Goal: Task Accomplishment & Management: Manage account settings

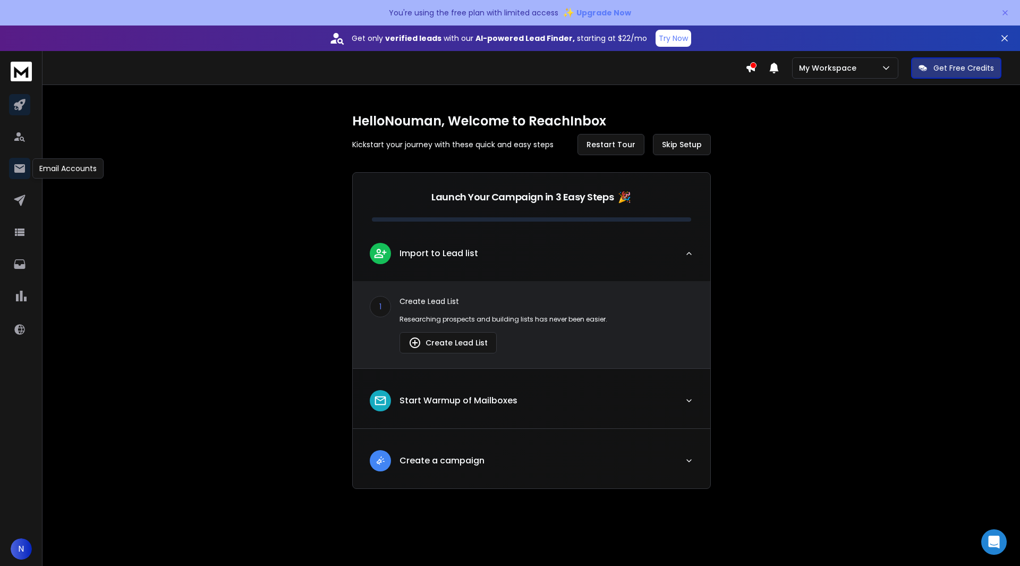
click at [17, 171] on icon at bounding box center [19, 168] width 11 height 9
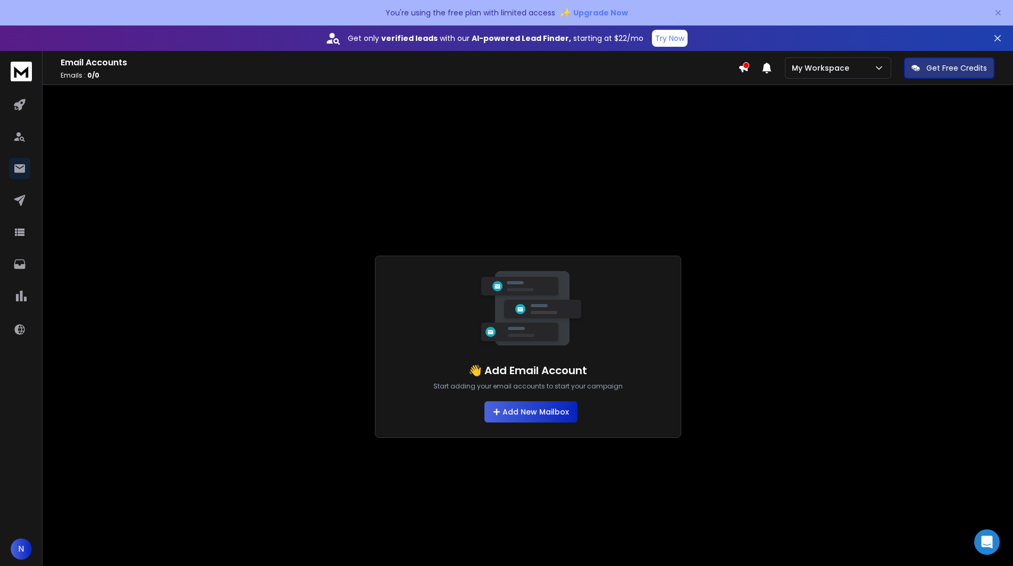
click at [514, 411] on button "Add New Mailbox" at bounding box center [530, 411] width 93 height 21
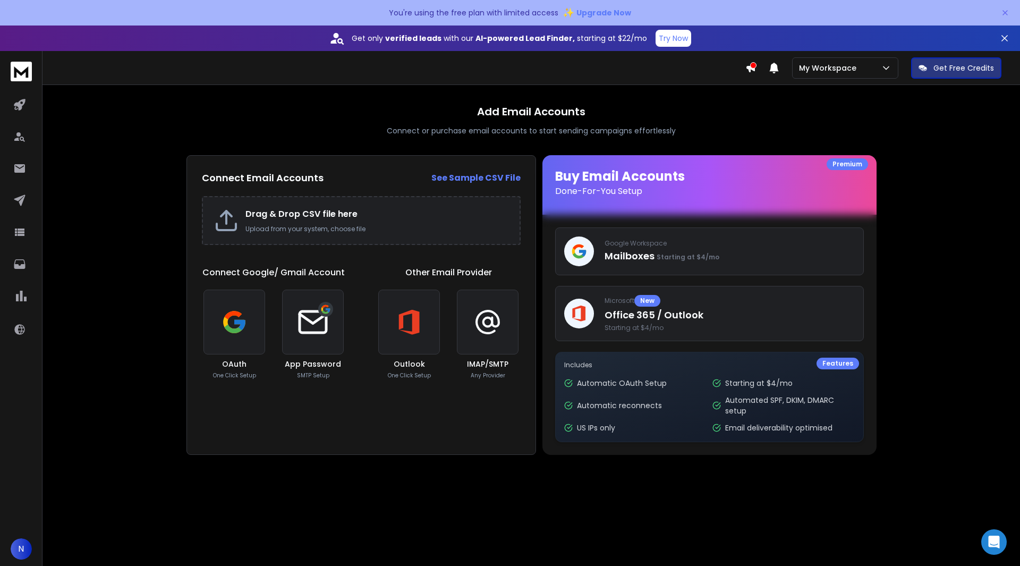
click at [242, 334] on icon at bounding box center [234, 322] width 27 height 32
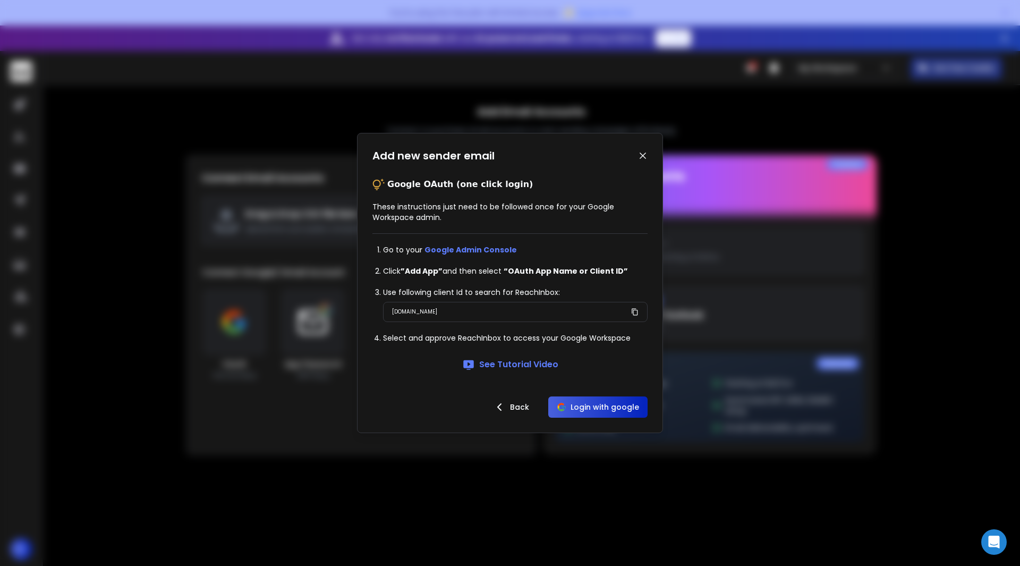
click at [634, 313] on icon at bounding box center [635, 312] width 6 height 7
click at [593, 410] on button "Login with google" at bounding box center [598, 407] width 99 height 21
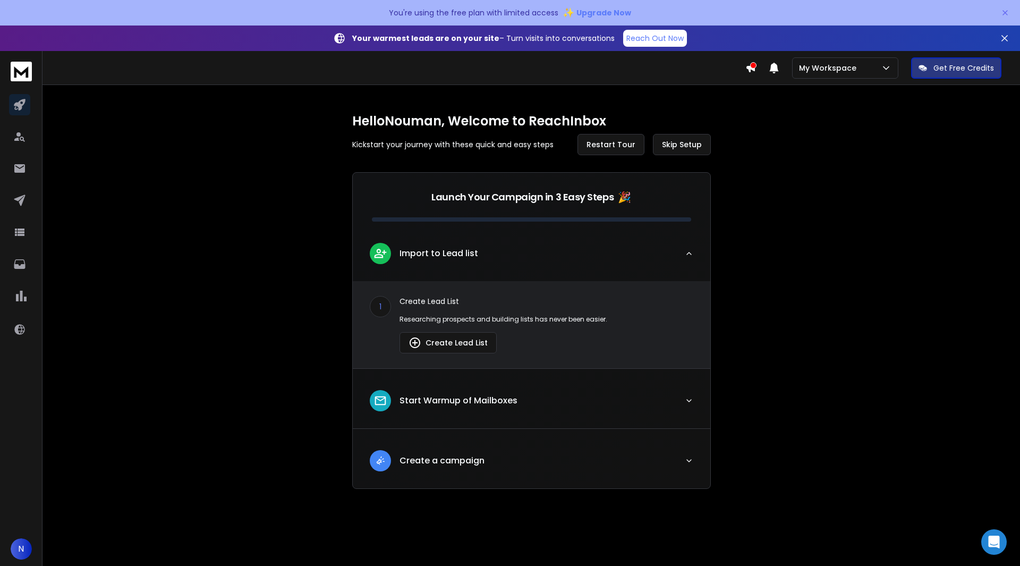
click at [1008, 36] on icon at bounding box center [1005, 38] width 10 height 10
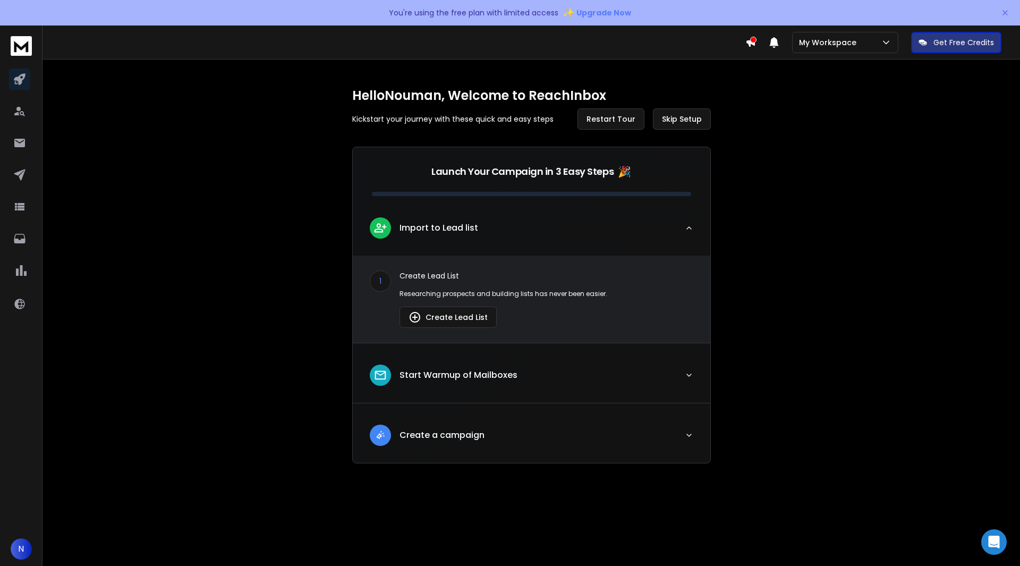
click at [1011, 11] on div "You're using the free plan with limited access ✨ Upgrade Now" at bounding box center [510, 13] width 1020 height 26
click at [1006, 13] on icon "Close notification" at bounding box center [1005, 13] width 9 height 9
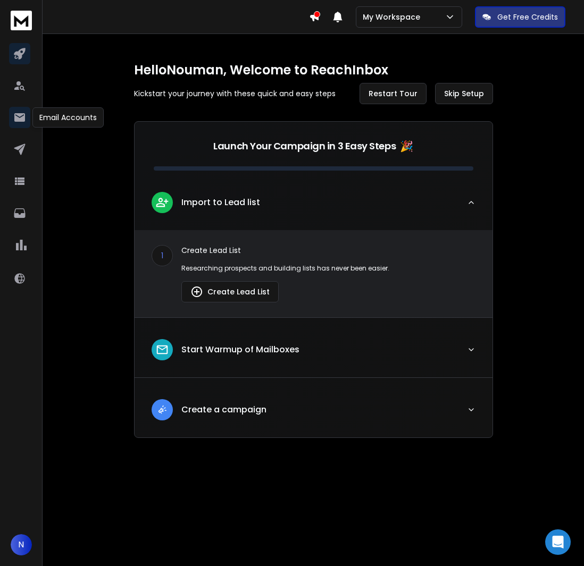
click at [17, 117] on icon at bounding box center [19, 117] width 11 height 9
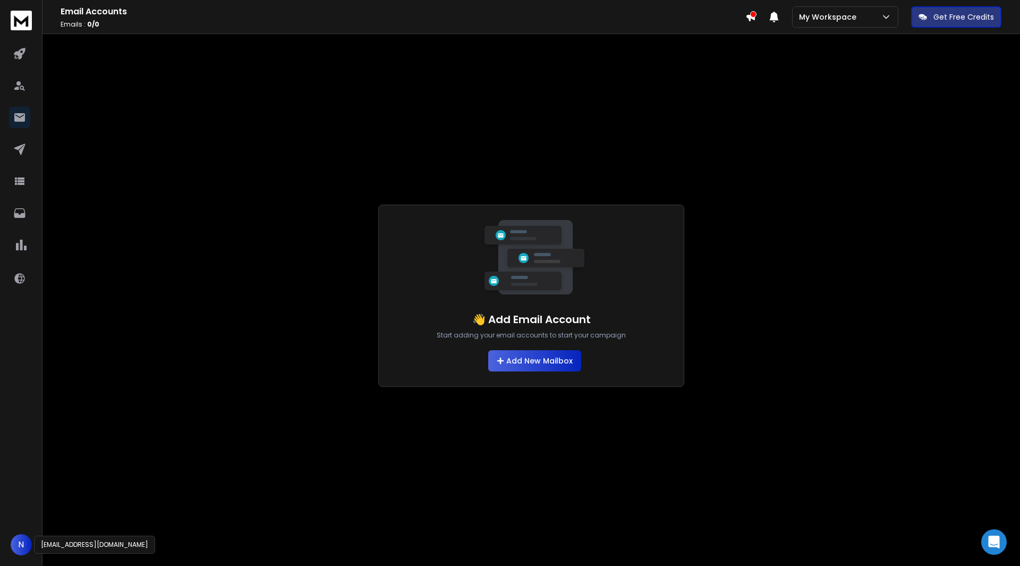
click at [22, 550] on span "N" at bounding box center [21, 544] width 21 height 21
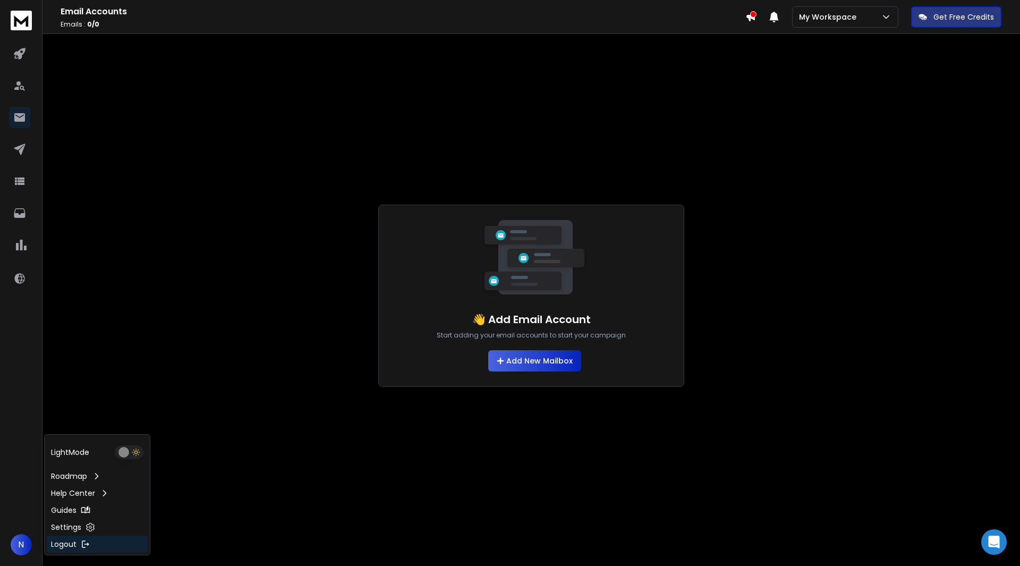
click at [89, 543] on icon at bounding box center [86, 544] width 10 height 10
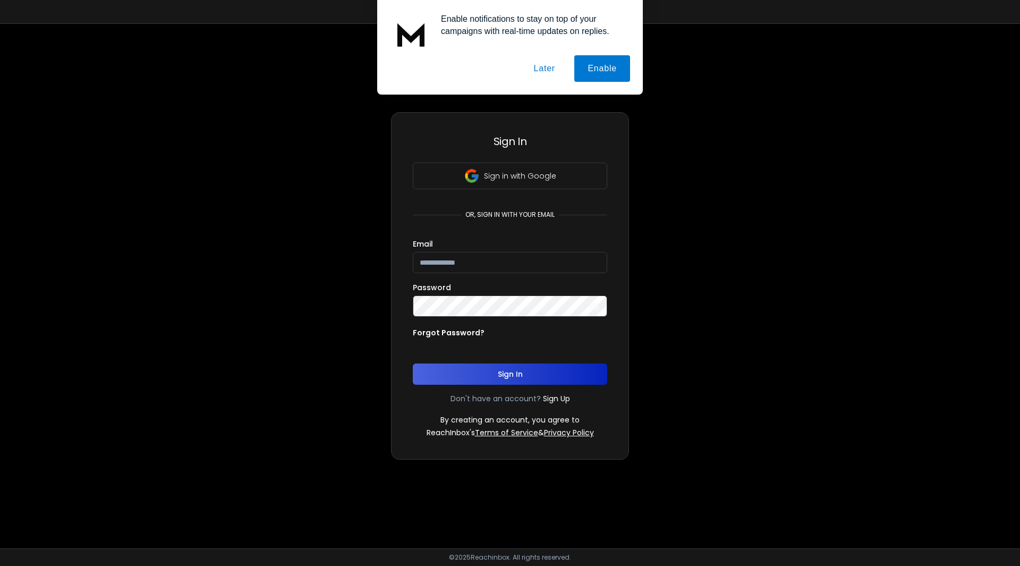
type input "**********"
click at [550, 64] on button "Later" at bounding box center [544, 68] width 48 height 27
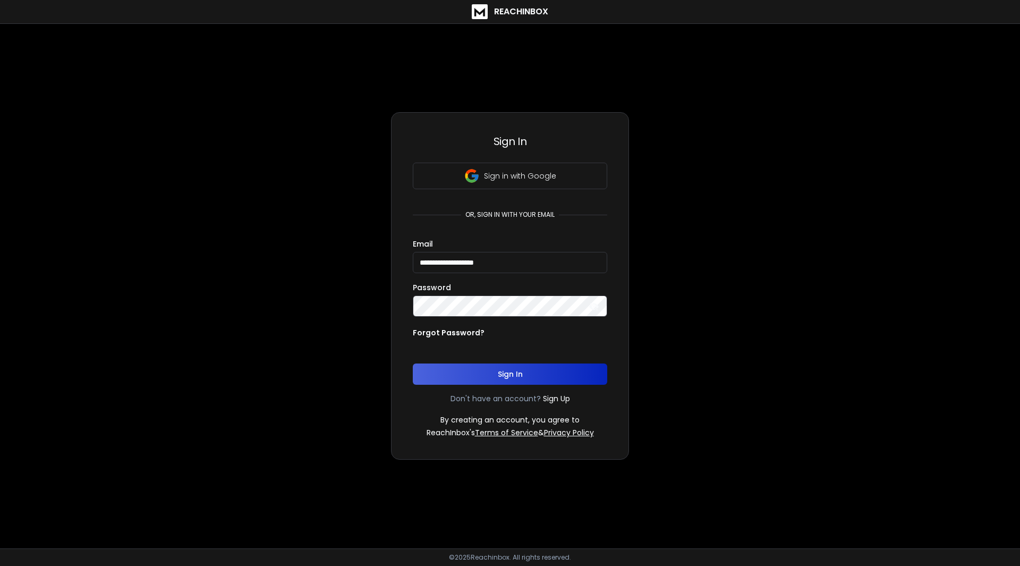
click at [281, 38] on div "**********" at bounding box center [510, 283] width 1020 height 566
click at [490, 374] on button "Sign In" at bounding box center [510, 374] width 195 height 21
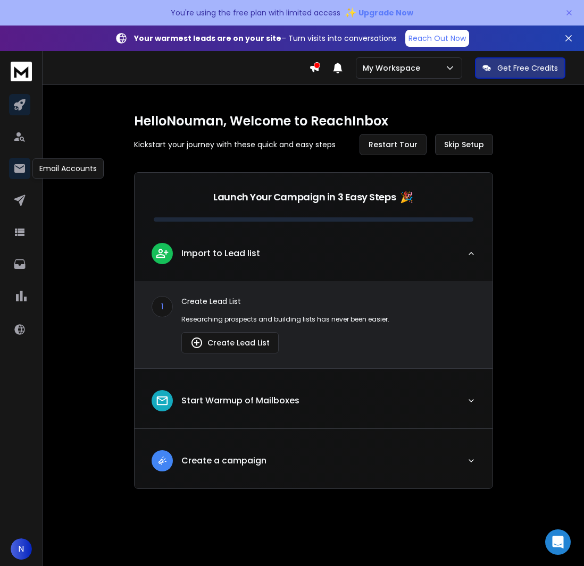
click at [23, 164] on icon at bounding box center [19, 168] width 13 height 13
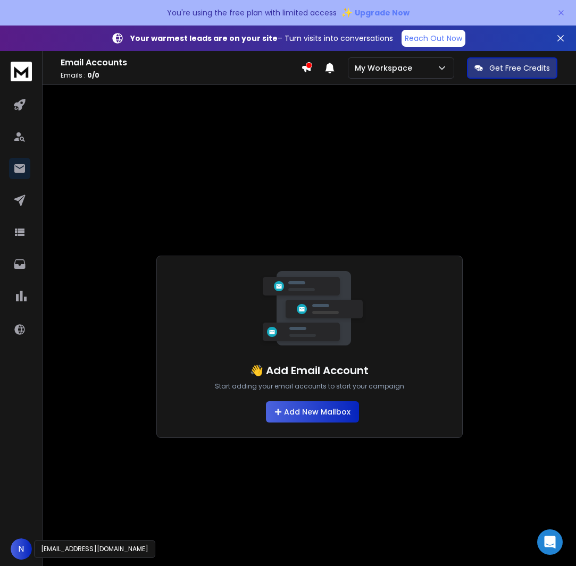
click at [26, 549] on span "N" at bounding box center [21, 548] width 21 height 21
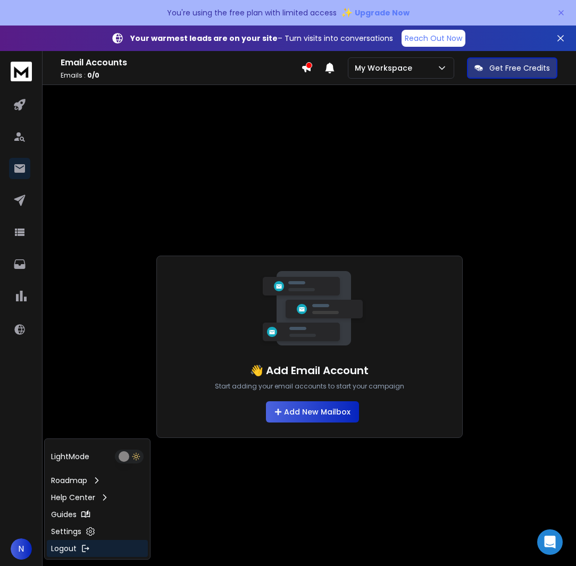
click at [89, 550] on icon at bounding box center [86, 549] width 10 height 10
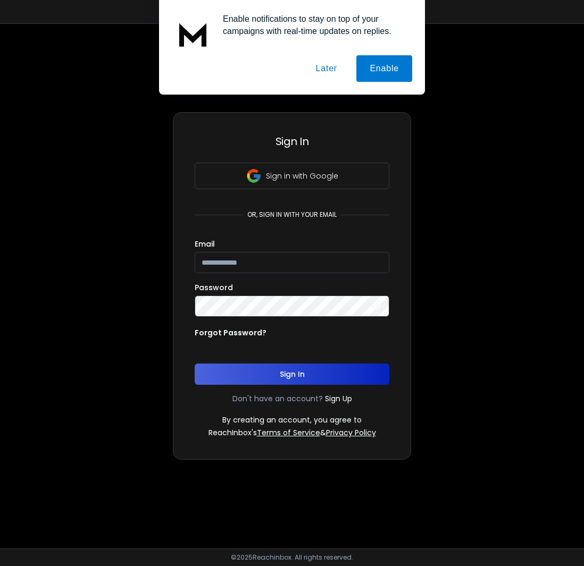
type input "**********"
click at [335, 72] on button "Later" at bounding box center [326, 68] width 48 height 27
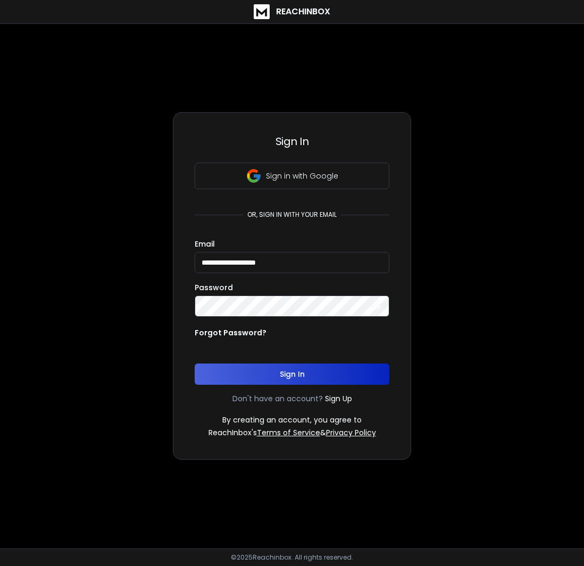
click at [260, 373] on button "Sign In" at bounding box center [292, 374] width 195 height 21
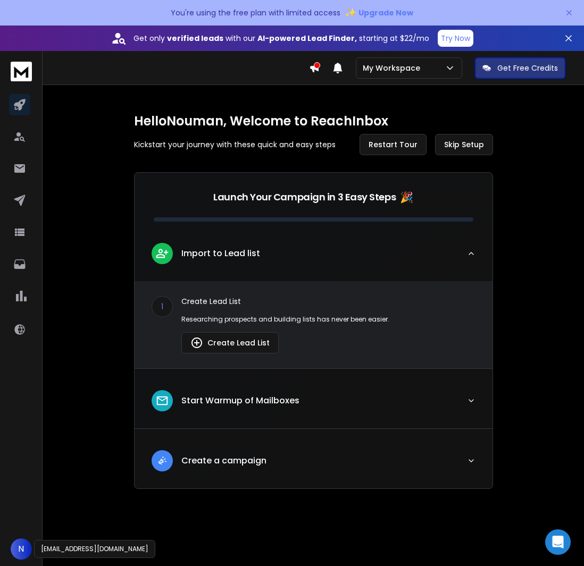
click at [21, 551] on span "N" at bounding box center [21, 548] width 21 height 21
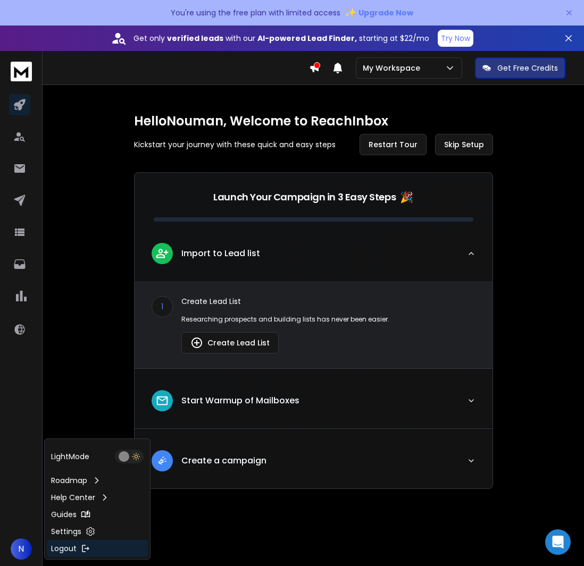
click at [92, 545] on div "Logout" at bounding box center [97, 548] width 101 height 17
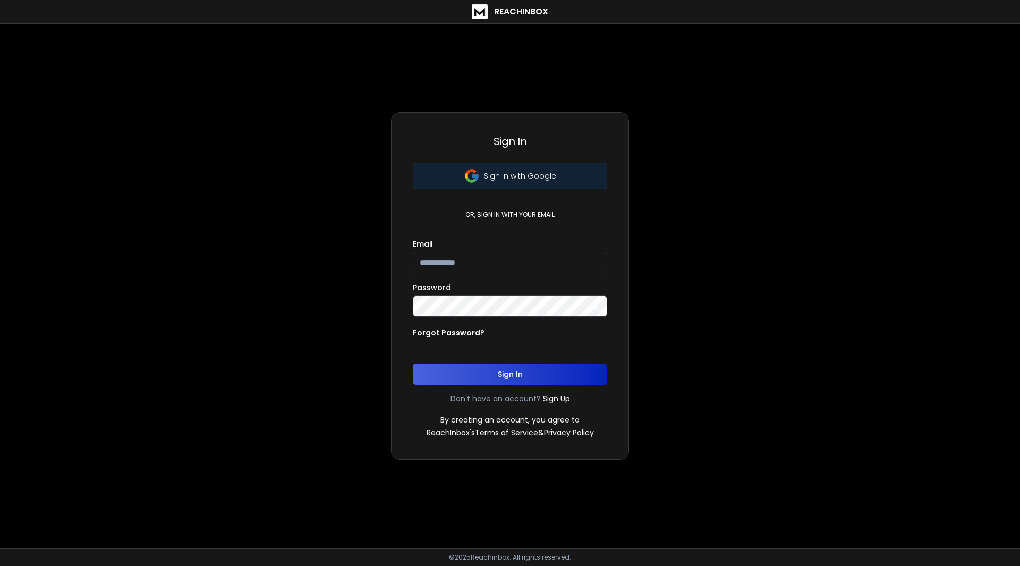
type input "**********"
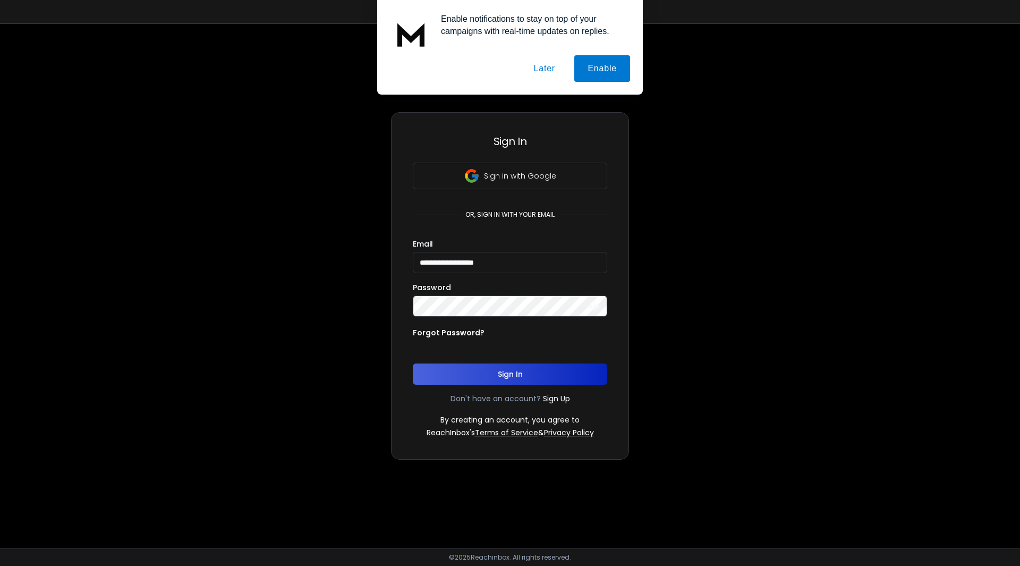
drag, startPoint x: 515, startPoint y: 165, endPoint x: 846, endPoint y: 159, distance: 331.2
click at [583, 159] on div "**********" at bounding box center [510, 286] width 1020 height 482
drag, startPoint x: 701, startPoint y: 130, endPoint x: 727, endPoint y: 139, distance: 27.4
click at [583, 212] on div "**********" at bounding box center [510, 286] width 1020 height 482
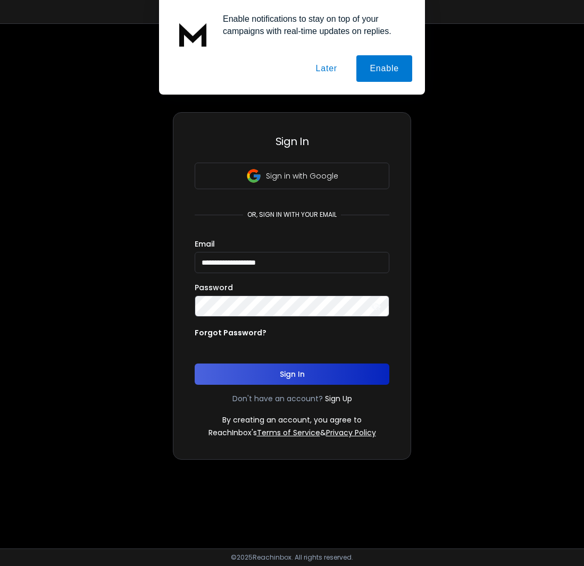
click at [323, 69] on button "Later" at bounding box center [326, 68] width 48 height 27
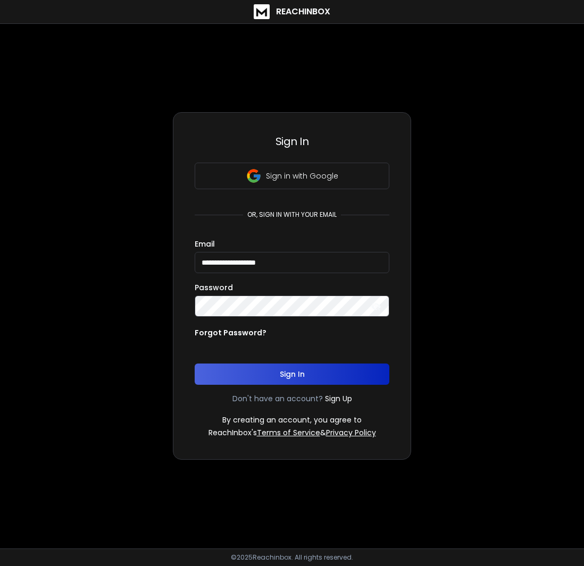
click at [343, 369] on button "Sign In" at bounding box center [292, 374] width 195 height 21
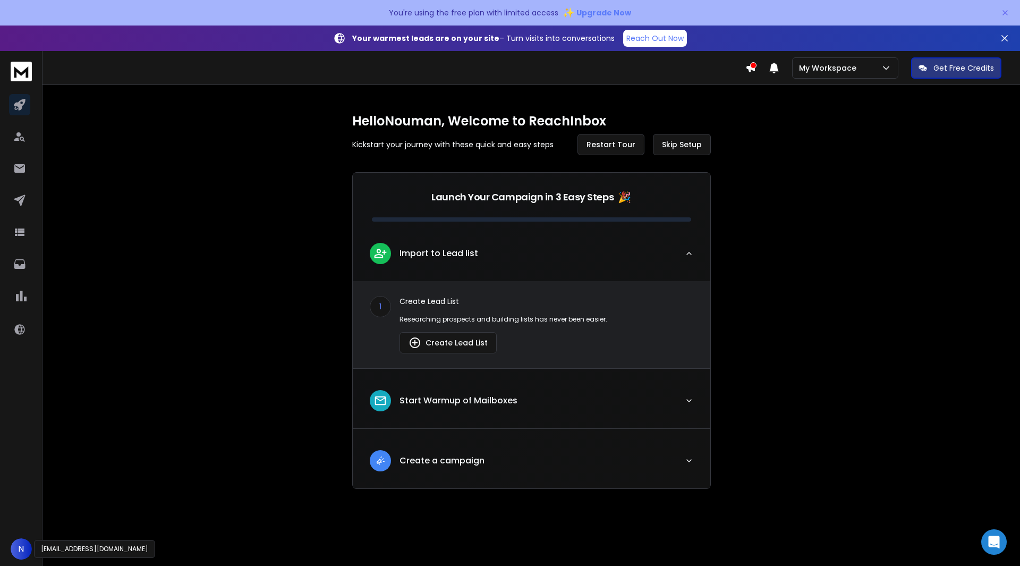
click at [24, 553] on span "N" at bounding box center [21, 548] width 21 height 21
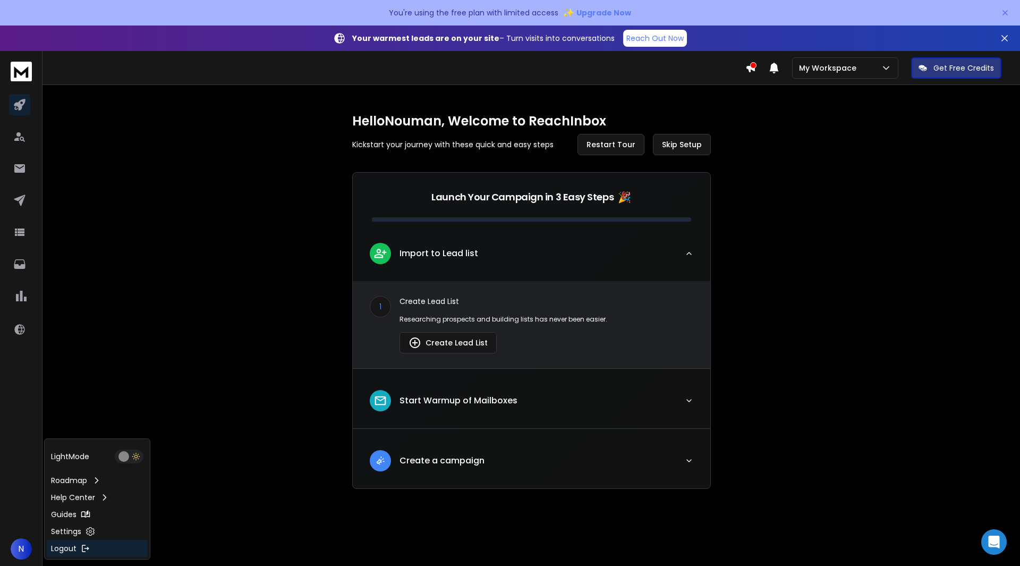
click at [79, 548] on div "Logout" at bounding box center [97, 548] width 101 height 17
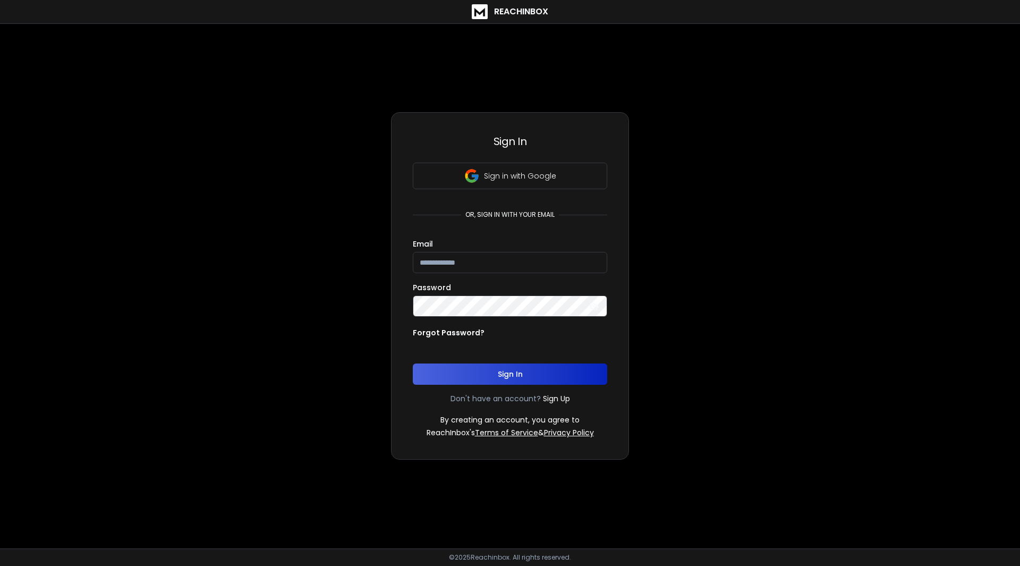
type input "**********"
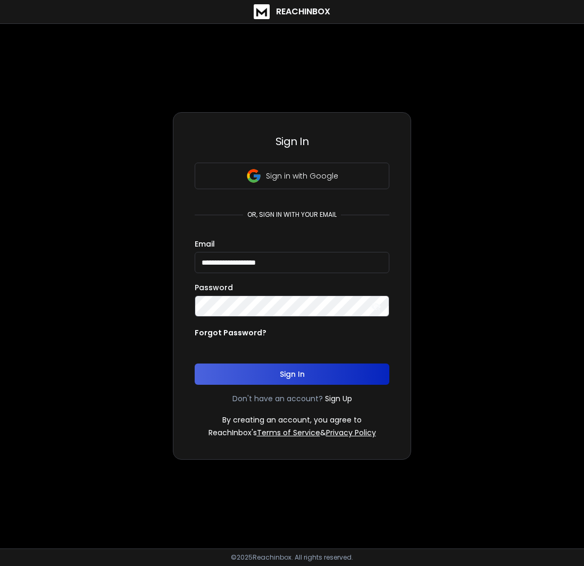
click at [305, 377] on button "Sign In" at bounding box center [292, 374] width 195 height 21
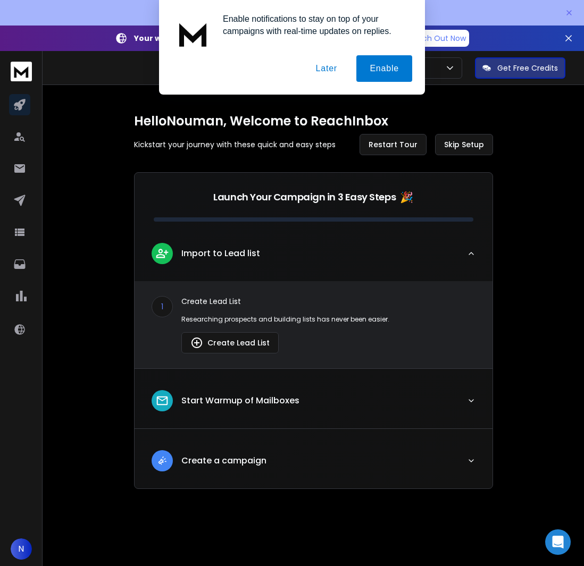
click at [529, 403] on div "Hello [PERSON_NAME] , Welcome to ReachInbox Kickstart your journey with these q…" at bounding box center [313, 301] width 507 height 410
click at [20, 77] on div "Enable notifications to stay on top of your campaigns with real-time updates on…" at bounding box center [292, 47] width 584 height 95
click at [321, 68] on button "Later" at bounding box center [326, 68] width 48 height 27
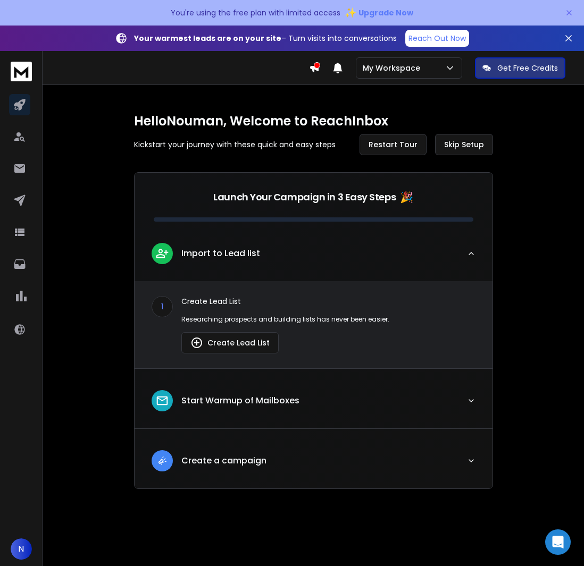
click at [83, 266] on div "Hello Nouman , Welcome to ReachInbox Kickstart your journey with these quick an…" at bounding box center [313, 301] width 507 height 410
click at [23, 550] on span "N" at bounding box center [21, 548] width 21 height 21
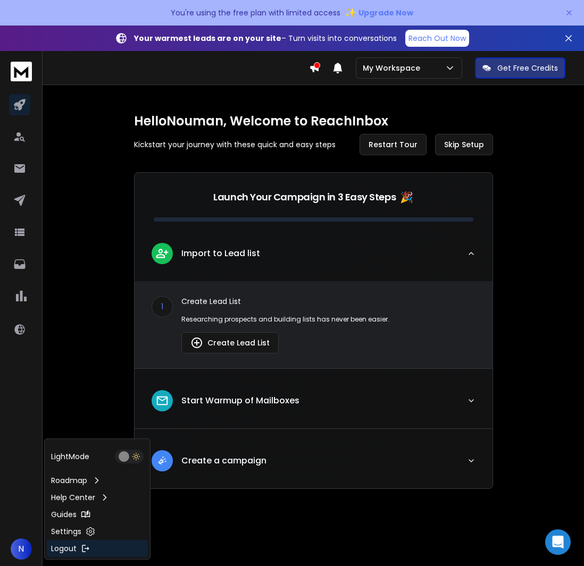
click at [75, 544] on p "Logout" at bounding box center [64, 548] width 26 height 11
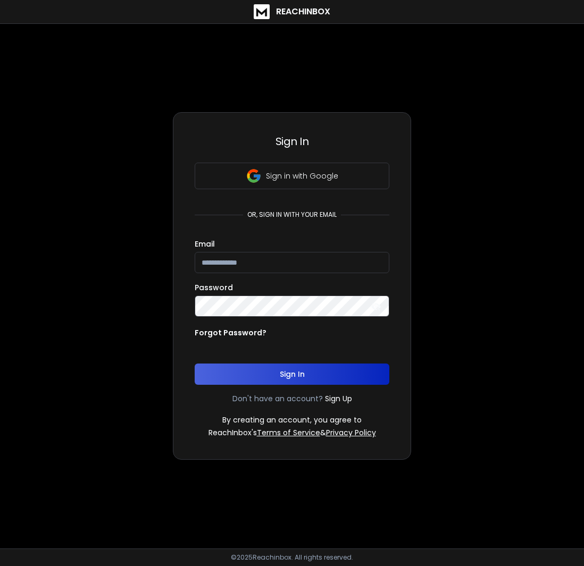
type input "**********"
click at [374, 309] on icon at bounding box center [376, 306] width 10 height 6
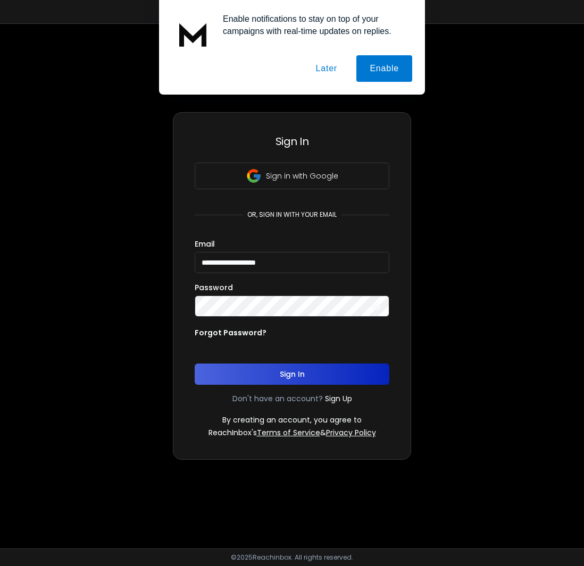
click at [187, 308] on div "**********" at bounding box center [292, 286] width 238 height 348
click at [332, 75] on button "Later" at bounding box center [326, 68] width 48 height 27
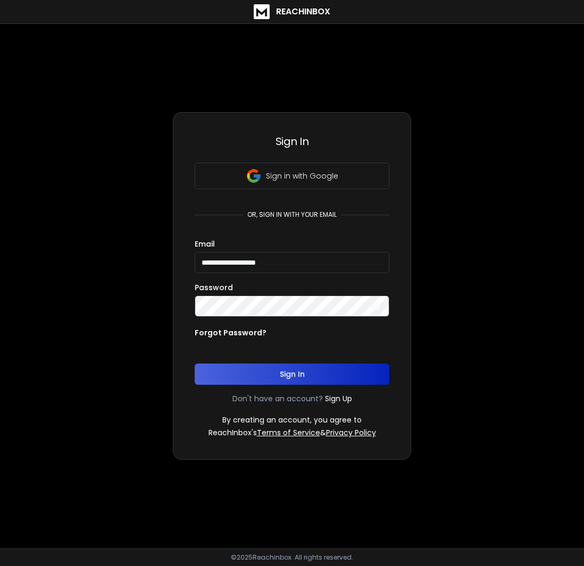
click at [341, 379] on button "Sign In" at bounding box center [292, 374] width 195 height 21
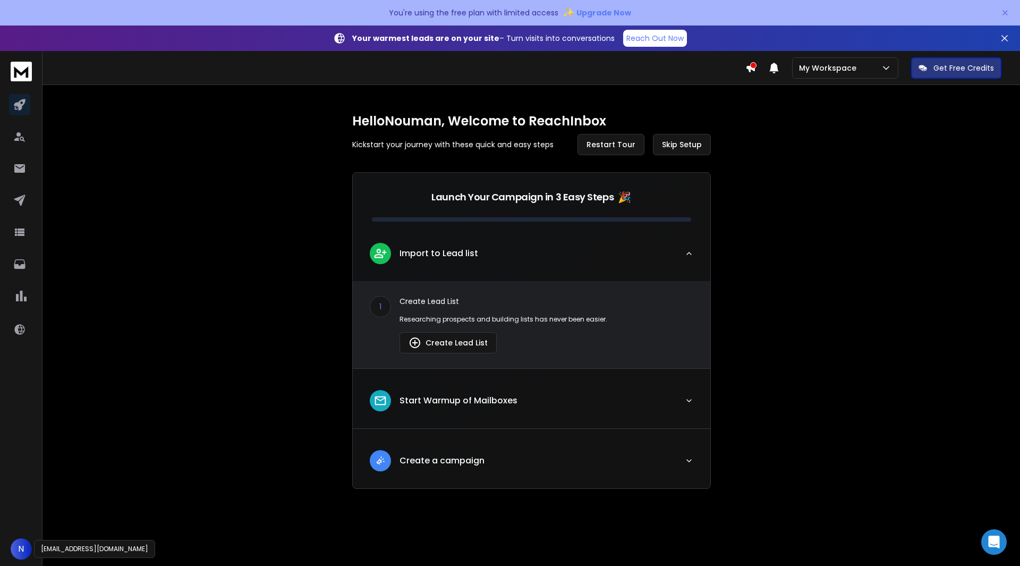
click at [20, 541] on span "N" at bounding box center [21, 548] width 21 height 21
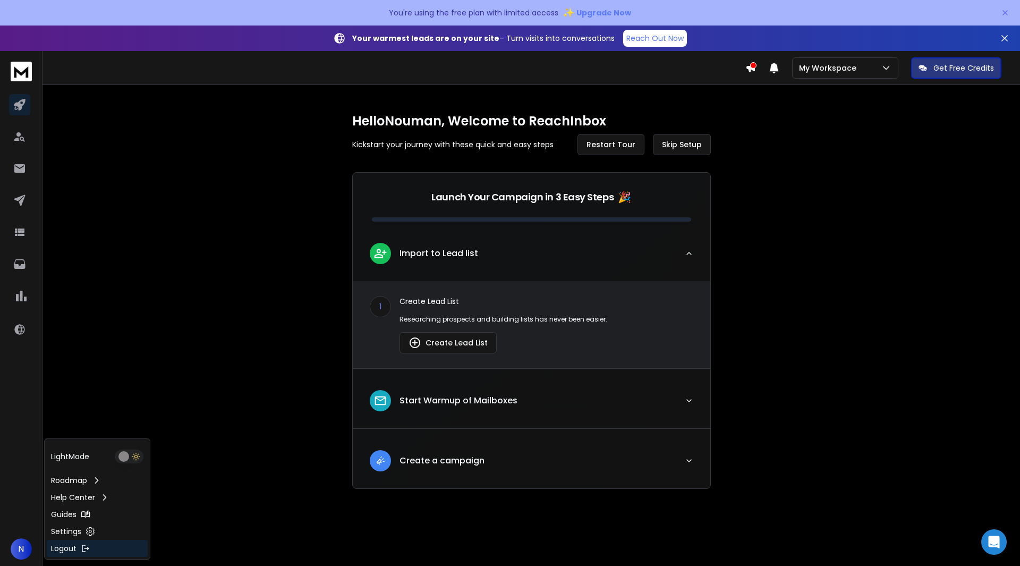
click at [88, 543] on div "Logout" at bounding box center [97, 548] width 101 height 17
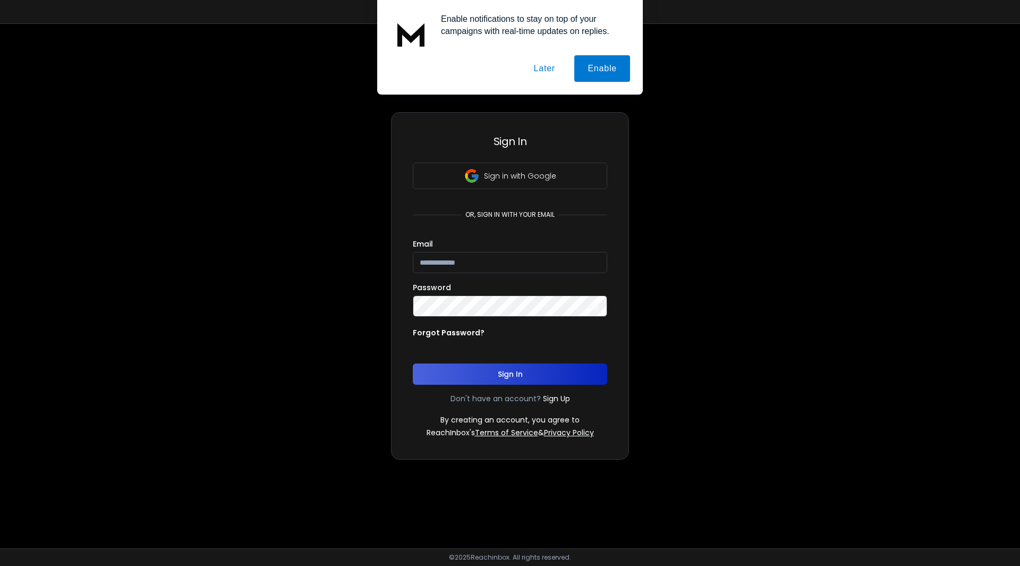
type input "**********"
drag, startPoint x: 808, startPoint y: 140, endPoint x: 571, endPoint y: 87, distance: 242.3
click at [554, 72] on button "Later" at bounding box center [544, 68] width 48 height 27
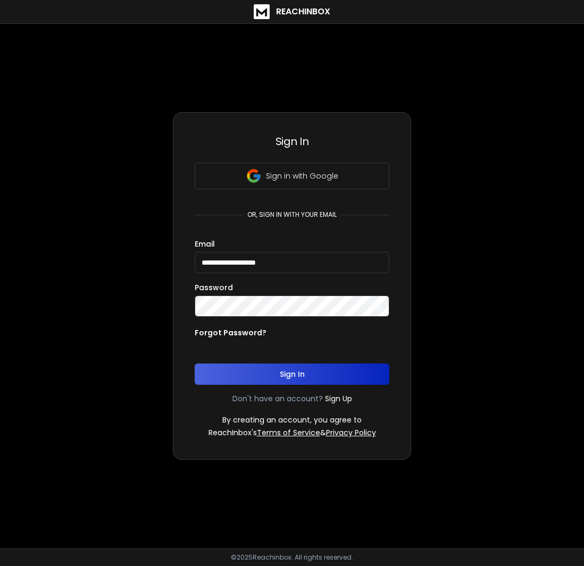
click at [323, 374] on button "Sign In" at bounding box center [292, 374] width 195 height 21
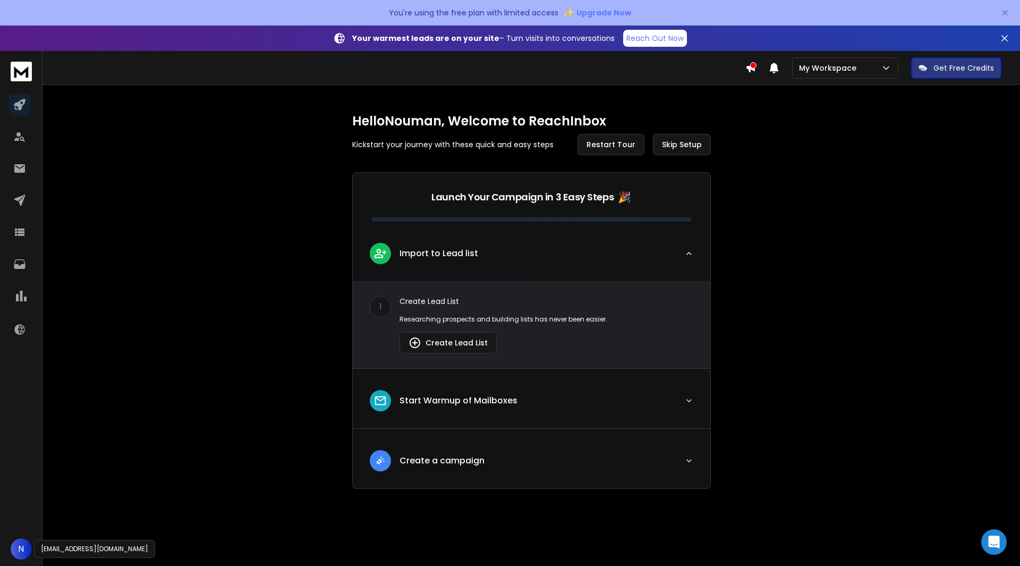
click at [30, 545] on span "N" at bounding box center [21, 548] width 21 height 21
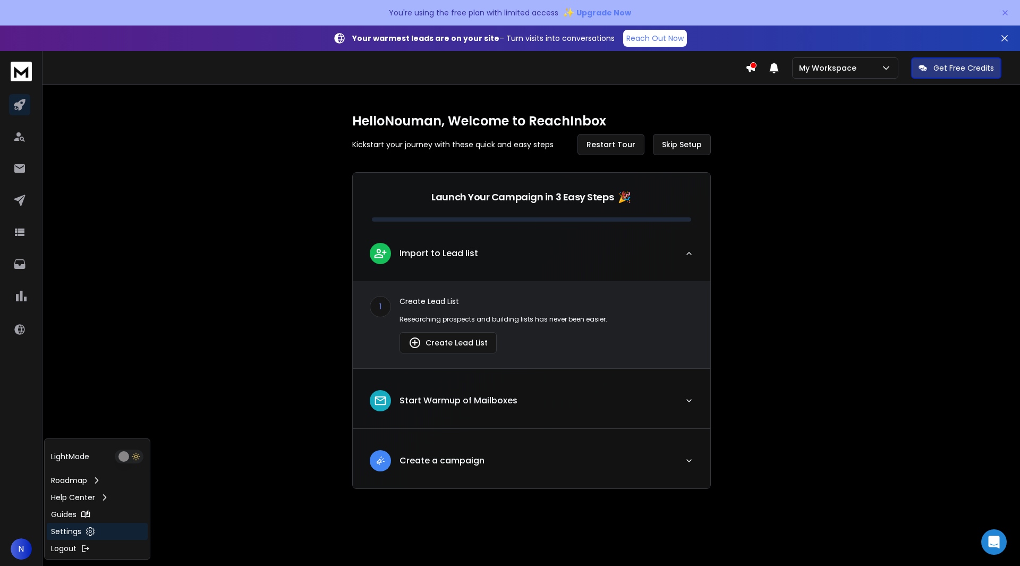
click at [79, 534] on p "Settings" at bounding box center [66, 531] width 30 height 11
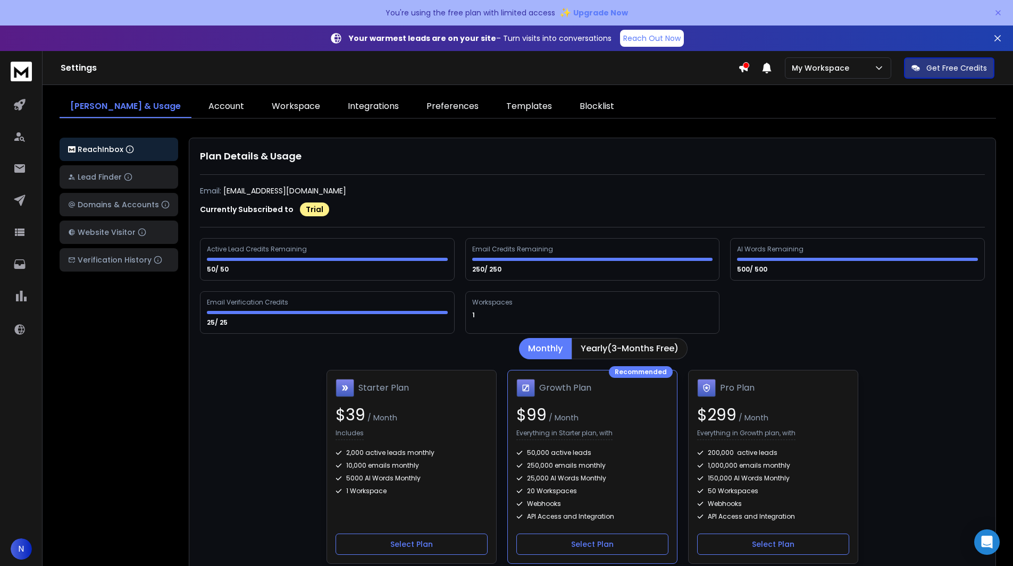
click at [348, 109] on link "Integrations" at bounding box center [373, 107] width 72 height 22
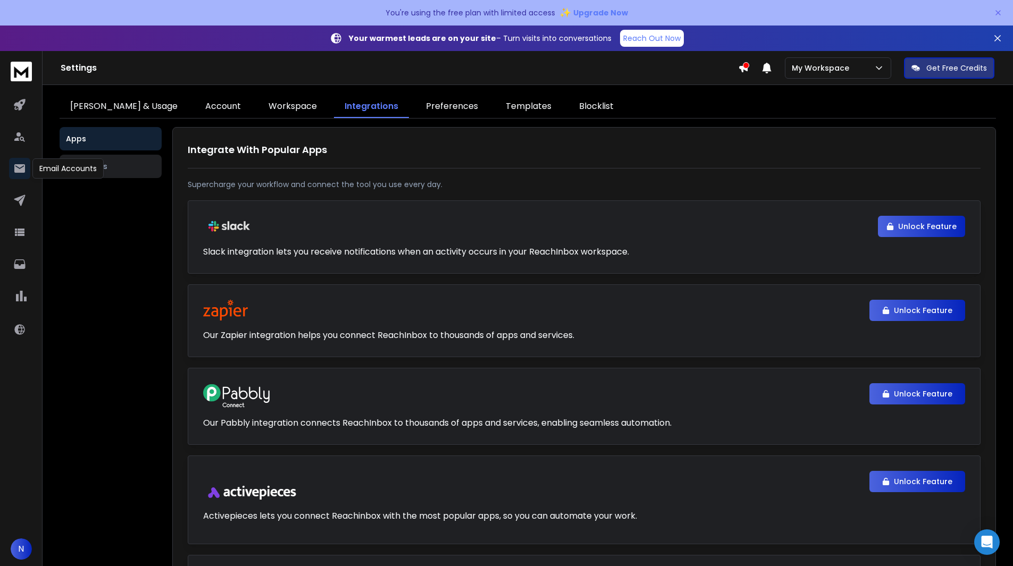
click at [20, 165] on icon at bounding box center [19, 168] width 11 height 9
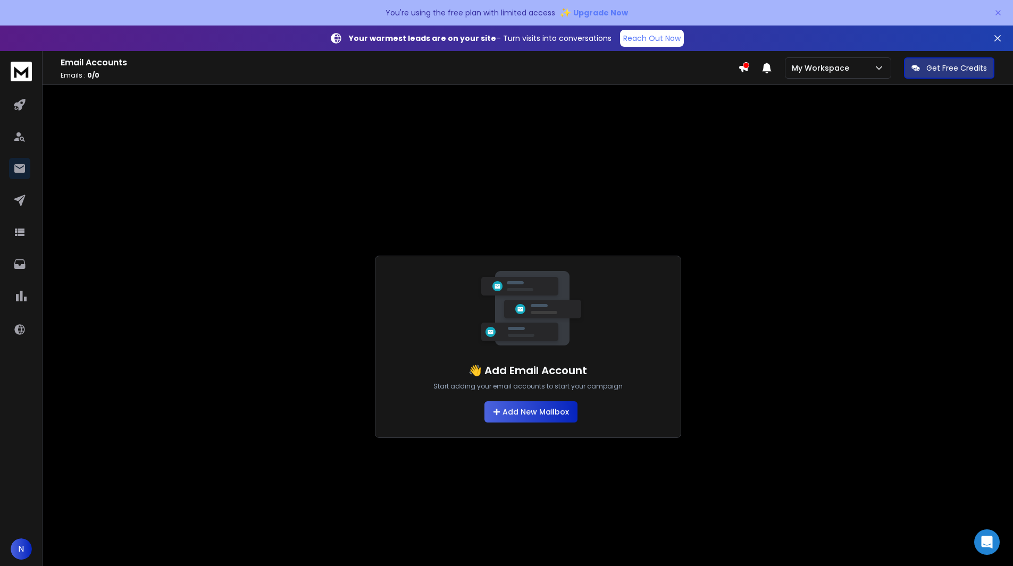
click at [547, 416] on button "Add New Mailbox" at bounding box center [530, 411] width 93 height 21
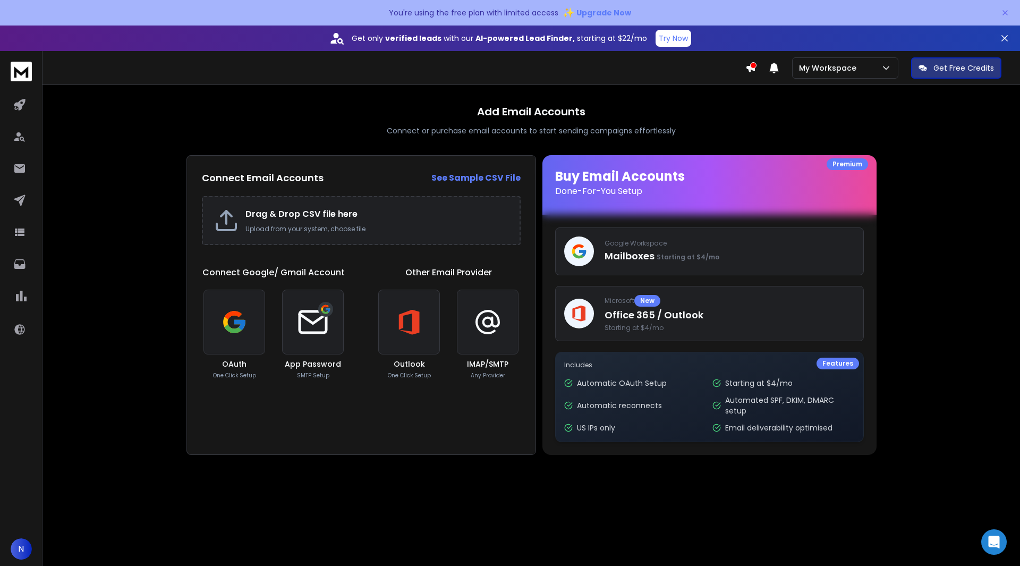
click at [243, 334] on icon at bounding box center [234, 322] width 27 height 32
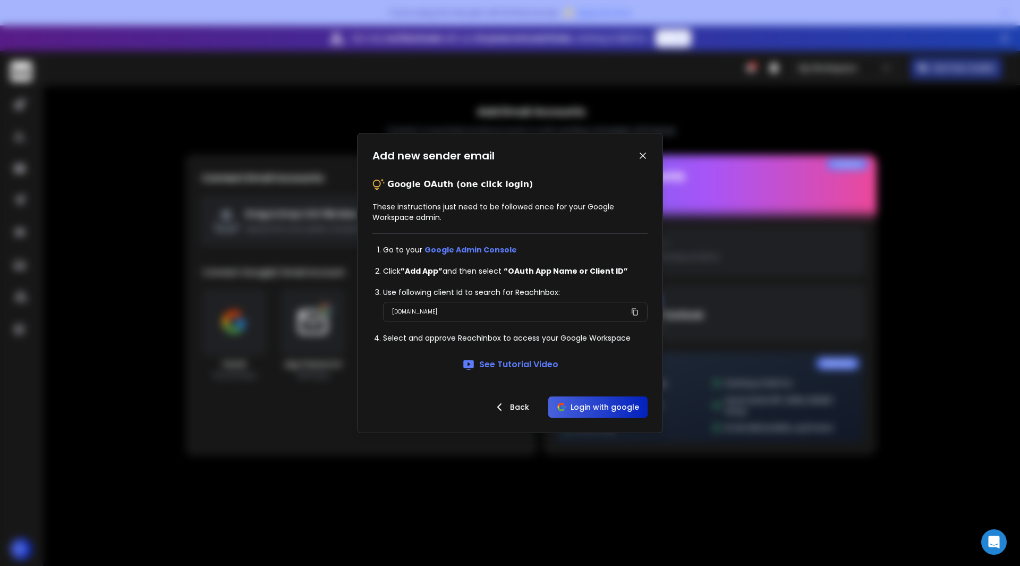
drag, startPoint x: 609, startPoint y: 311, endPoint x: 380, endPoint y: 298, distance: 229.4
click at [380, 298] on div "Go to your Google Admin Console Click ”Add App” and then select “OAuth App Name…" at bounding box center [510, 293] width 275 height 99
click at [472, 248] on link "Google Admin Console" at bounding box center [471, 249] width 92 height 11
click at [644, 156] on icon at bounding box center [643, 156] width 10 height 10
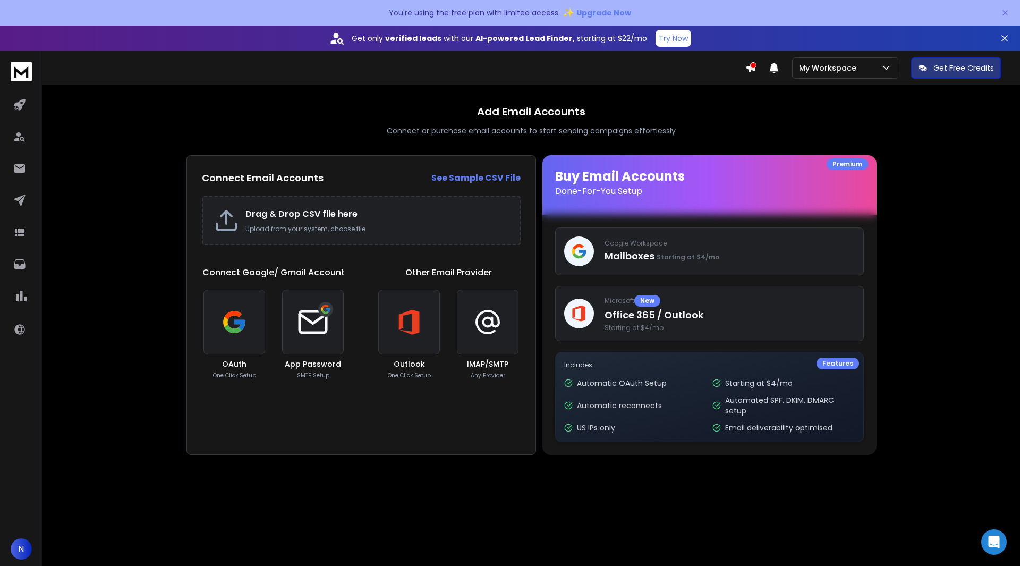
click at [637, 502] on div "You're using the free plan with limited access ✨ Upgrade Now Get only verified …" at bounding box center [510, 283] width 1020 height 566
